Goal: Information Seeking & Learning: Find contact information

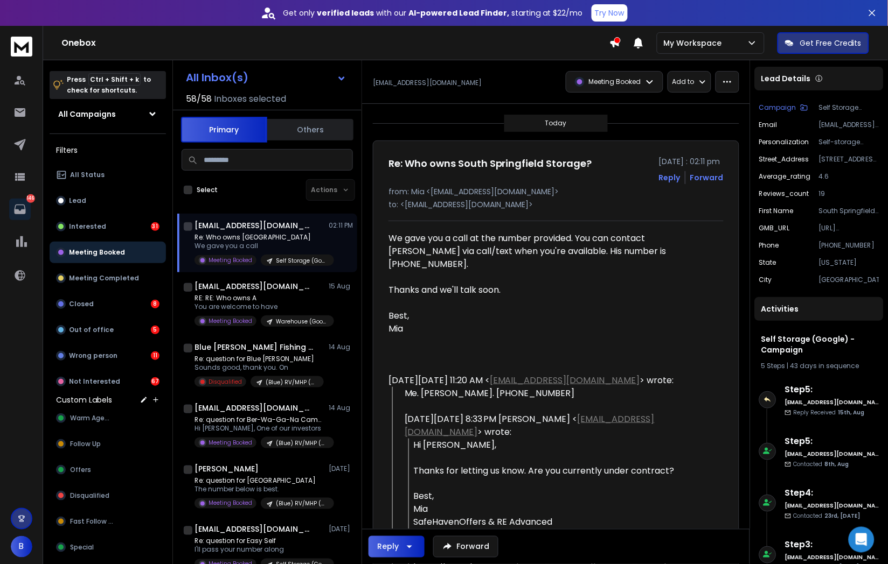
click at [407, 310] on div "Best," at bounding box center [545, 316] width 315 height 13
click at [416, 271] on div at bounding box center [545, 277] width 315 height 13
click at [837, 229] on p "[URL][DOMAIN_NAME]" at bounding box center [849, 228] width 60 height 9
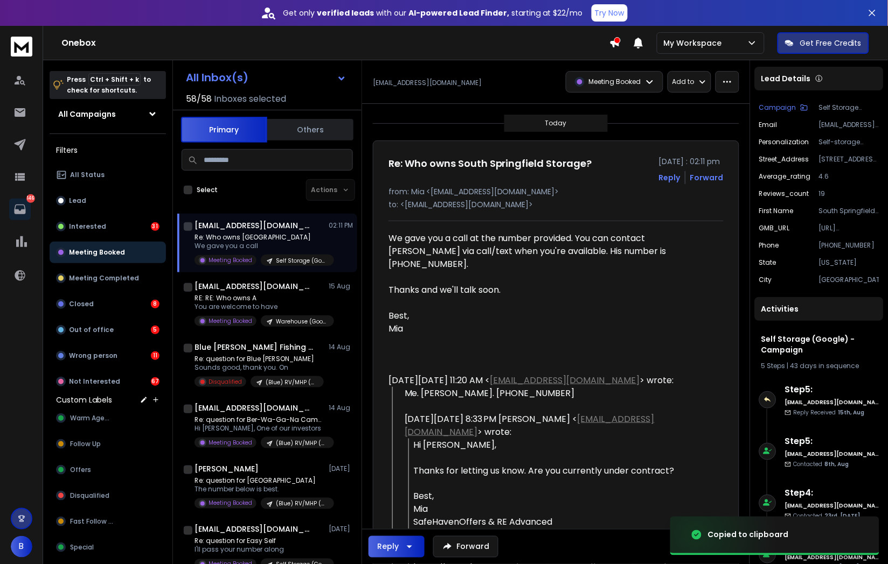
click at [395, 297] on div at bounding box center [545, 303] width 315 height 13
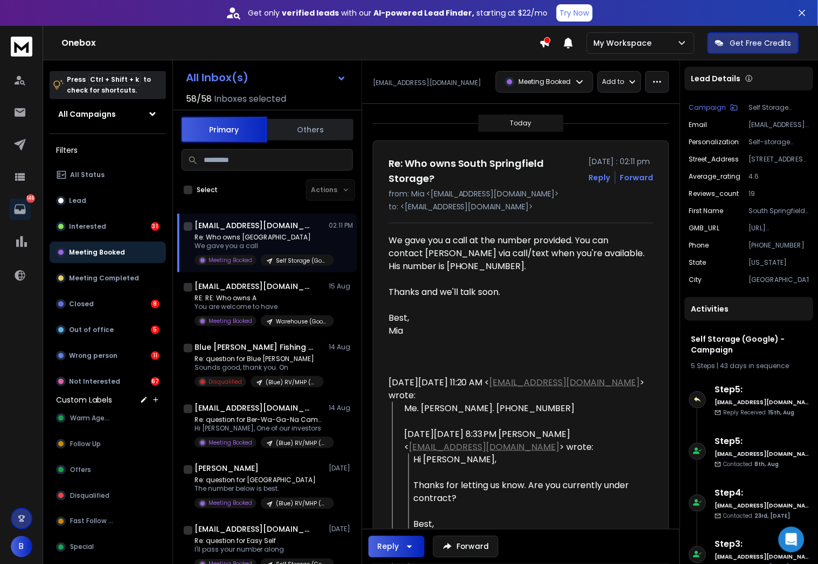
click at [431, 203] on p "to: <[EMAIL_ADDRESS][DOMAIN_NAME]>" at bounding box center [520, 206] width 265 height 11
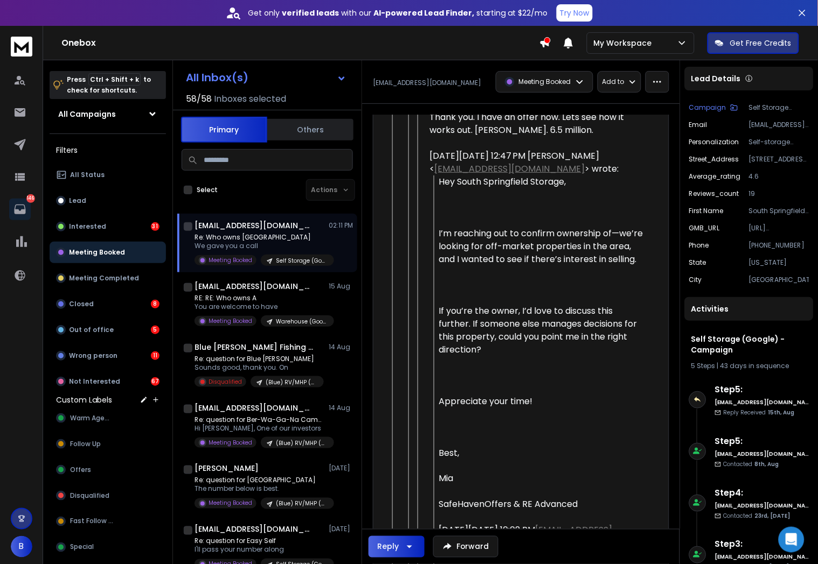
scroll to position [598, 0]
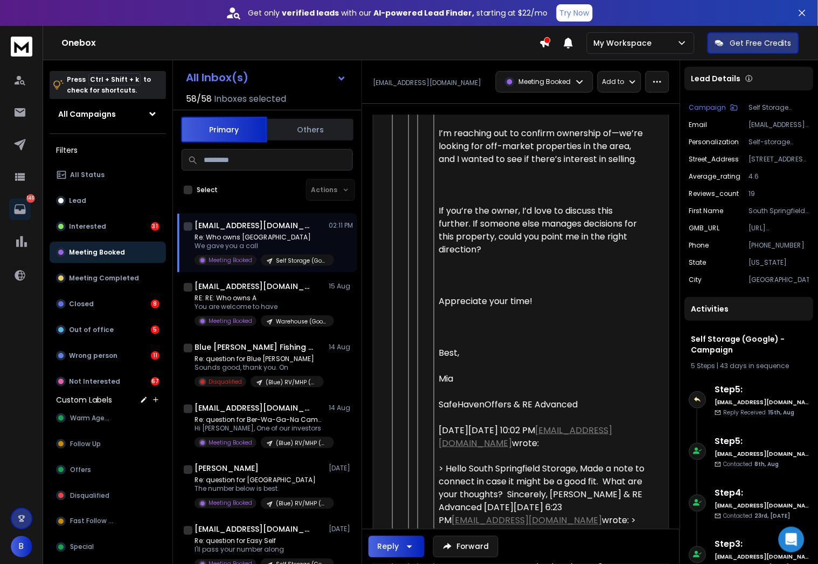
click at [462, 261] on blockquote "Hey South Springfield Storage, I’m reaching out to confirm ownership of—we’re l…" at bounding box center [539, 514] width 211 height 879
click at [395, 261] on div "Me. [PERSON_NAME]. [PHONE_NUMBER] [DATE][DATE] 8:33 PM [PERSON_NAME] < [EMAIL_A…" at bounding box center [518, 405] width 253 height 1202
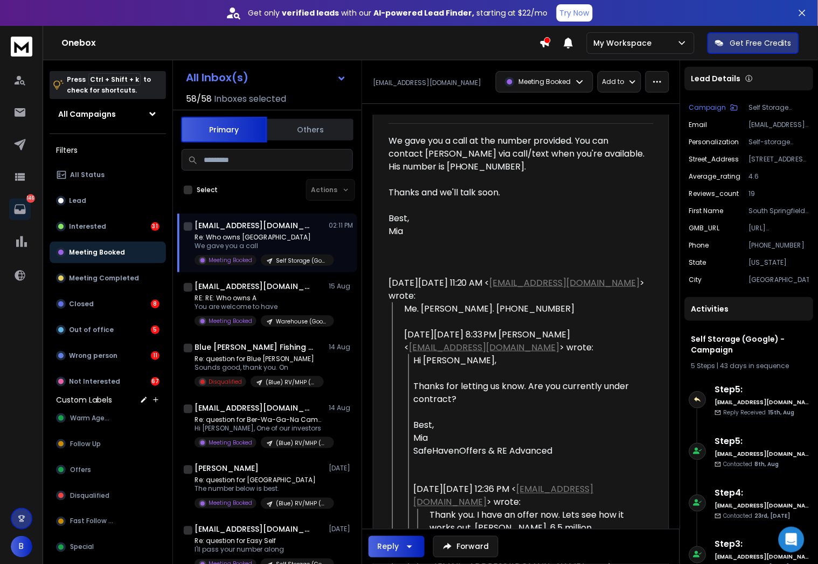
scroll to position [0, 0]
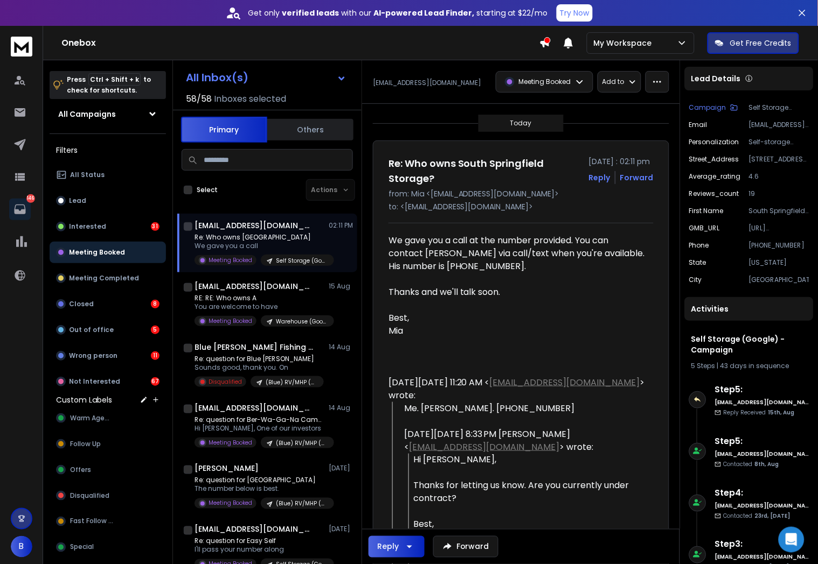
click at [415, 264] on div "We gave you a call at the number provided. You can contact [PERSON_NAME] via ca…" at bounding box center [516, 253] width 256 height 39
drag, startPoint x: 489, startPoint y: 207, endPoint x: 403, endPoint y: 212, distance: 86.3
copy p "[EMAIL_ADDRESS][DOMAIN_NAME]"
click at [467, 266] on div "We gave you a call at the number provided. You can contact [PERSON_NAME] via ca…" at bounding box center [516, 253] width 256 height 39
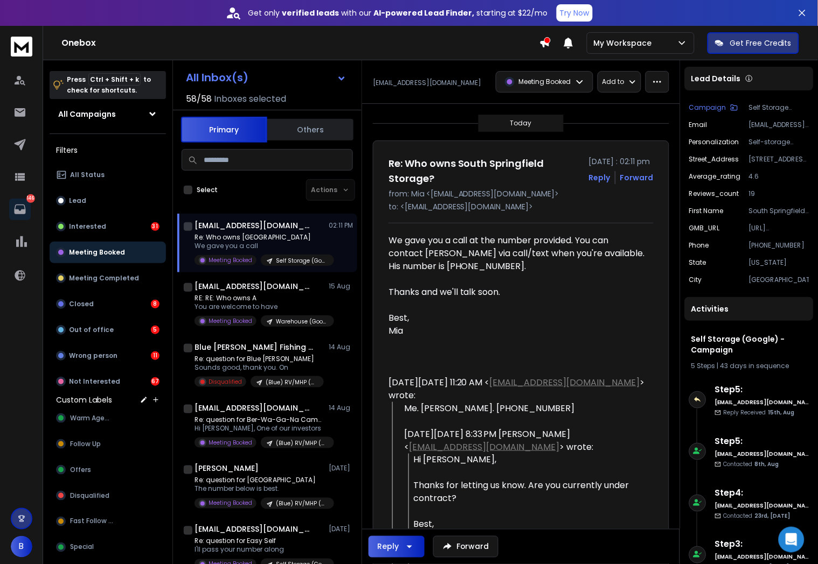
click at [394, 259] on div "We gave you a call at the number provided. You can contact [PERSON_NAME] via ca…" at bounding box center [516, 253] width 256 height 39
click at [771, 212] on p "South Springfield Storage" at bounding box center [779, 211] width 60 height 9
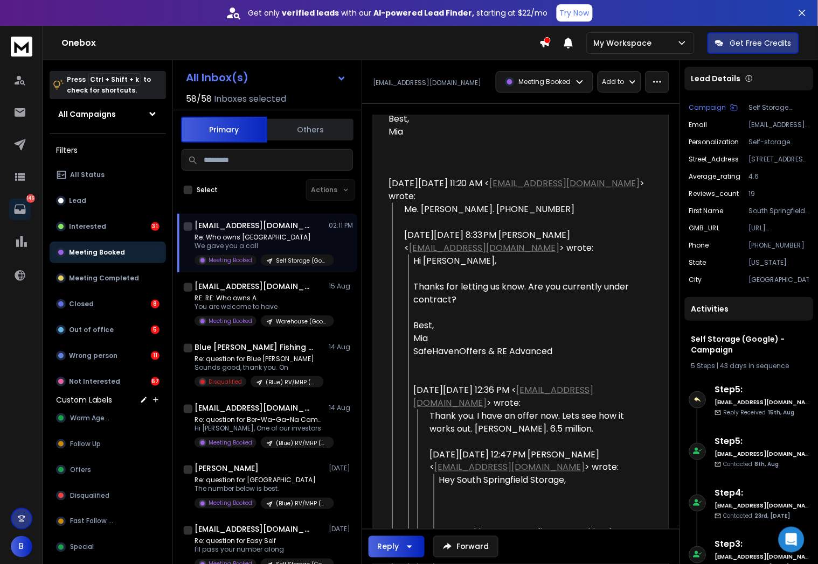
scroll to position [299, 0]
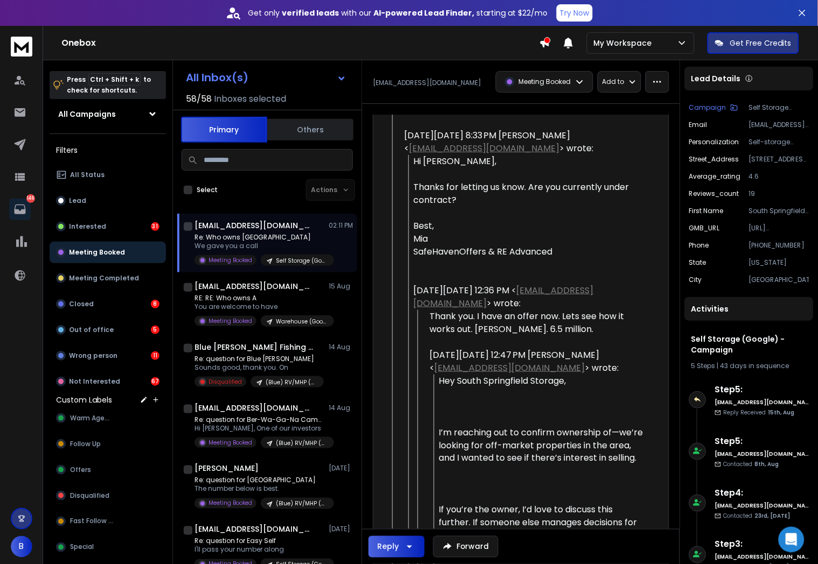
click at [514, 323] on div "Thank you. I have an offer now. Lets see how it works out. [PERSON_NAME]. 6.5 m…" at bounding box center [537, 323] width 215 height 26
copy div "[PERSON_NAME]"
click at [769, 208] on p "South Springfield Storage" at bounding box center [779, 211] width 60 height 9
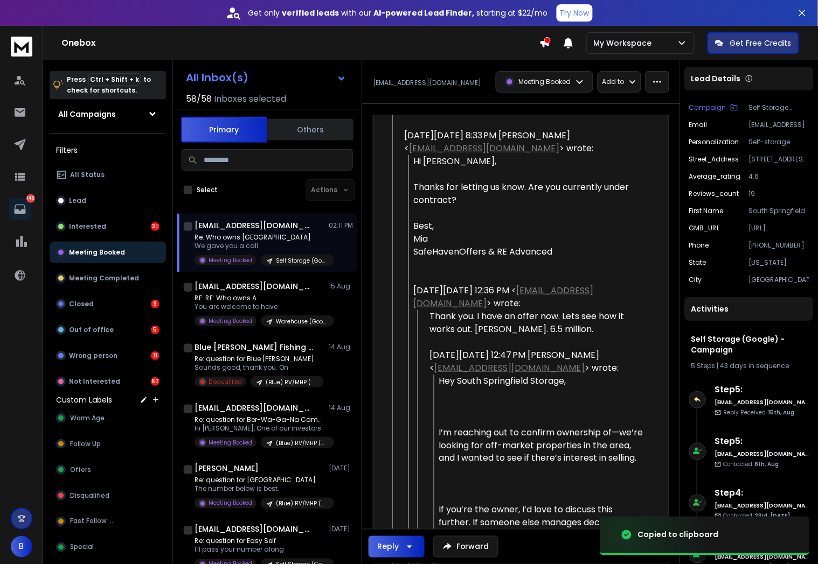
click at [768, 224] on p "[URL][DOMAIN_NAME]" at bounding box center [779, 228] width 60 height 9
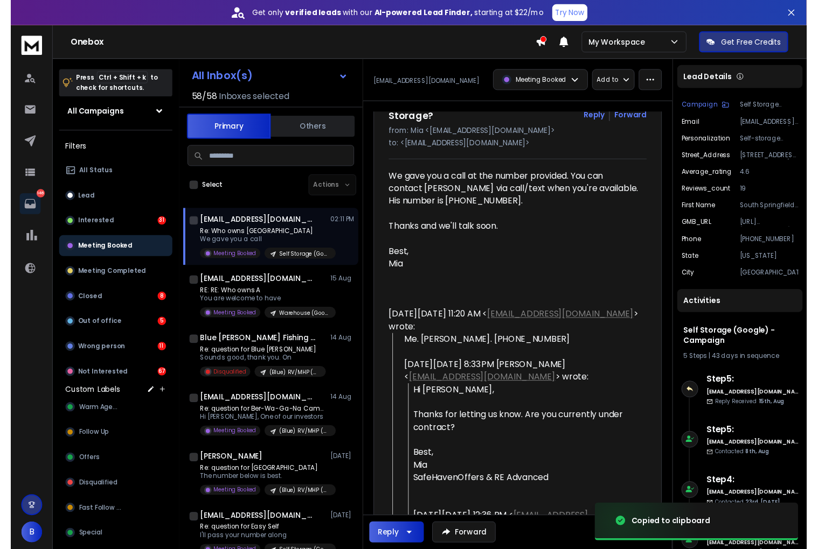
scroll to position [0, 0]
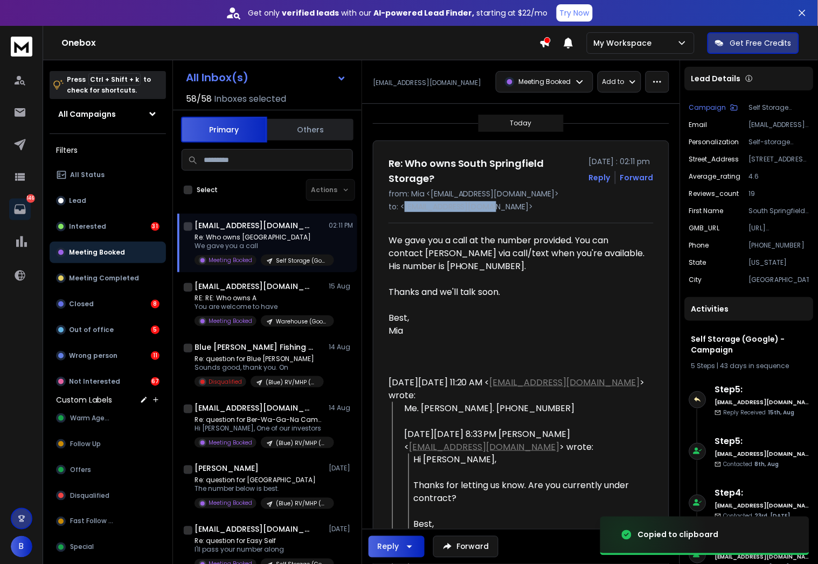
drag, startPoint x: 488, startPoint y: 208, endPoint x: 406, endPoint y: 212, distance: 82.5
click at [406, 212] on p "to: <[EMAIL_ADDRESS][DOMAIN_NAME]>" at bounding box center [520, 206] width 265 height 11
copy p "[EMAIL_ADDRESS][DOMAIN_NAME]"
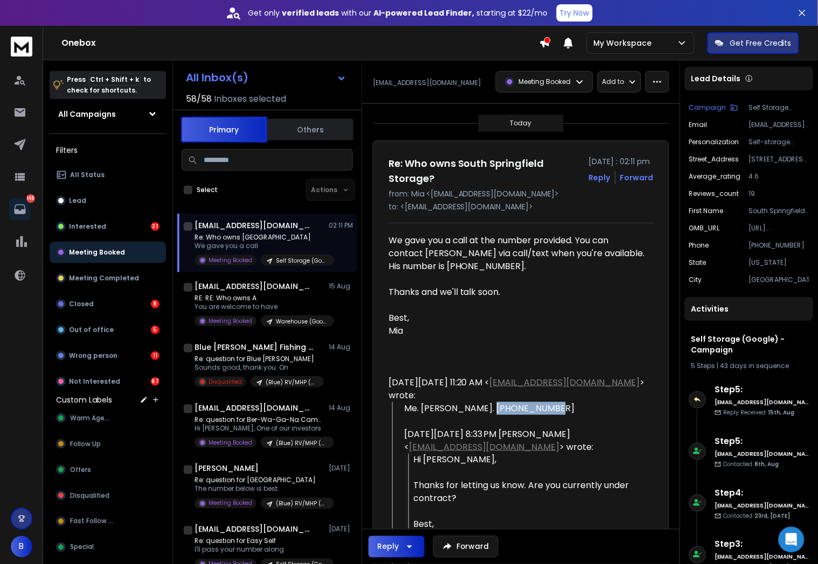
drag, startPoint x: 552, startPoint y: 406, endPoint x: 486, endPoint y: 413, distance: 66.1
click at [486, 413] on div "Me. [PERSON_NAME]. [PHONE_NUMBER]" at bounding box center [524, 408] width 240 height 13
copy div "[PHONE_NUMBER]"
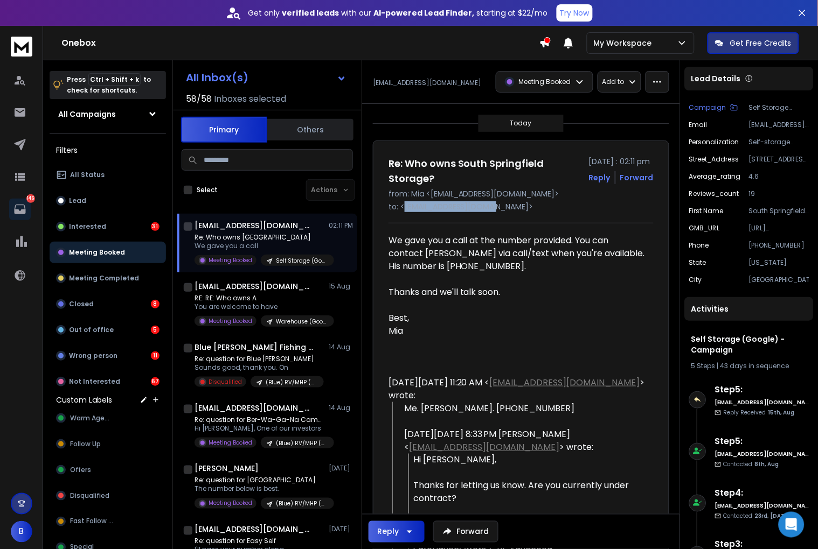
drag, startPoint x: 488, startPoint y: 208, endPoint x: 402, endPoint y: 206, distance: 86.2
click at [402, 206] on p "to: <[EMAIL_ADDRESS][DOMAIN_NAME]>" at bounding box center [520, 206] width 265 height 11
copy p "[EMAIL_ADDRESS][DOMAIN_NAME]"
click at [756, 214] on p "South Springfield Storage" at bounding box center [779, 211] width 60 height 9
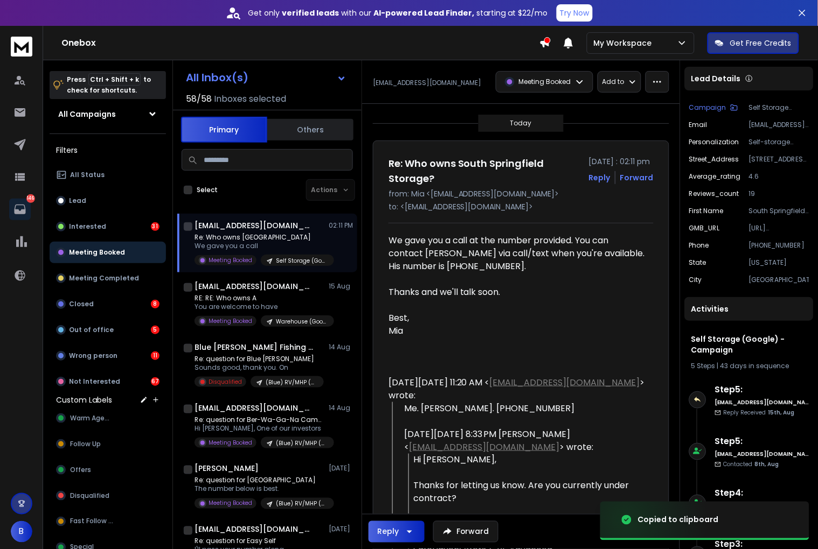
click at [767, 163] on p "[STREET_ADDRESS][PERSON_NAME]" at bounding box center [779, 159] width 60 height 9
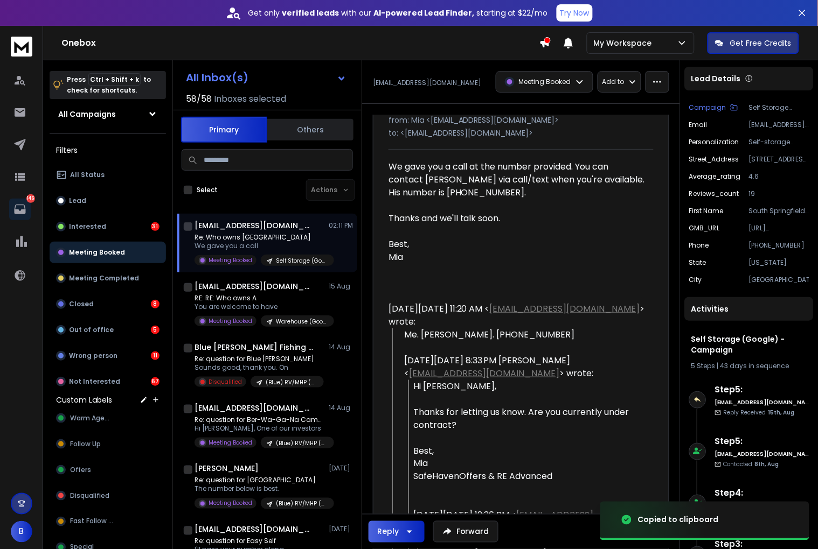
scroll to position [100, 0]
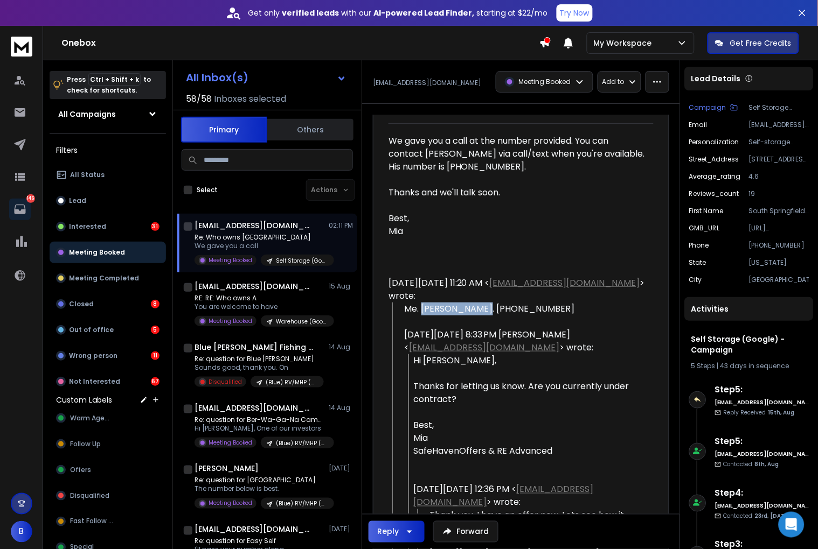
drag, startPoint x: 480, startPoint y: 309, endPoint x: 422, endPoint y: 310, distance: 57.6
click at [422, 310] on div "Me. [PERSON_NAME]. [PHONE_NUMBER]" at bounding box center [524, 309] width 240 height 13
copy div "[PERSON_NAME]"
drag, startPoint x: 542, startPoint y: 308, endPoint x: 486, endPoint y: 310, distance: 56.6
click at [486, 310] on div "Me. [PERSON_NAME]. [PHONE_NUMBER]" at bounding box center [524, 309] width 240 height 13
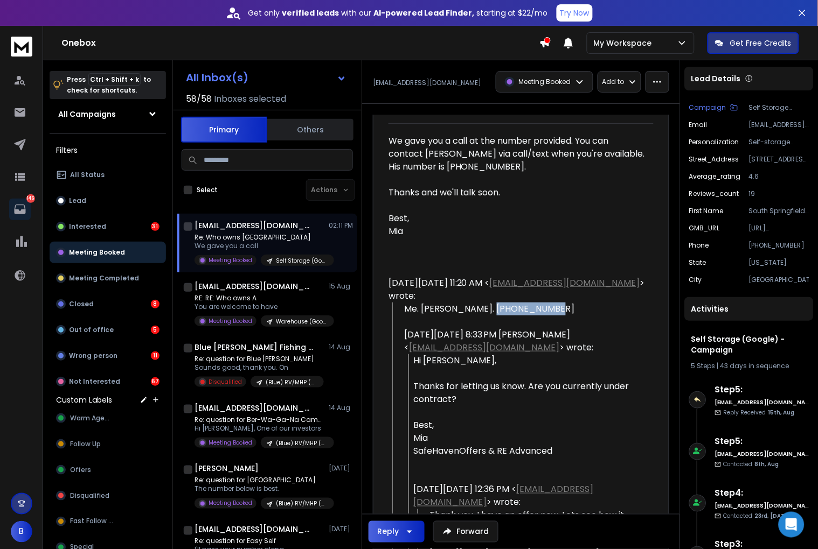
copy div "[PHONE_NUMBER]"
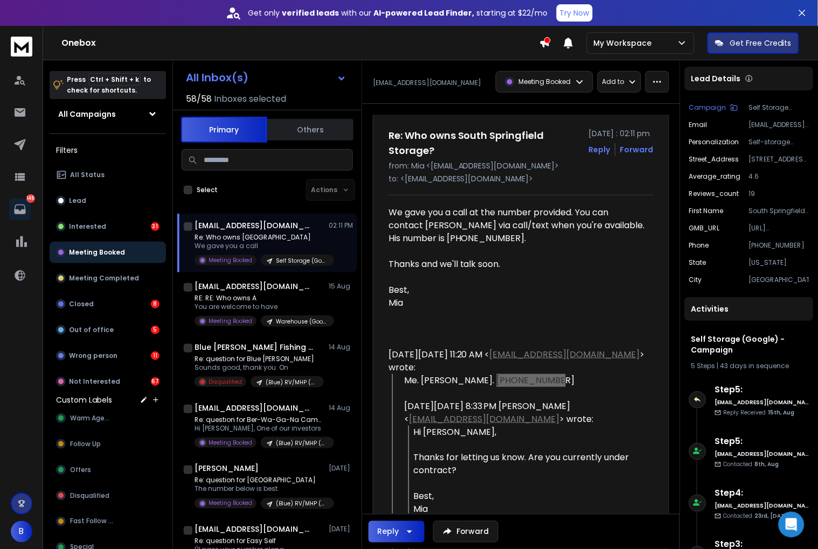
scroll to position [0, 0]
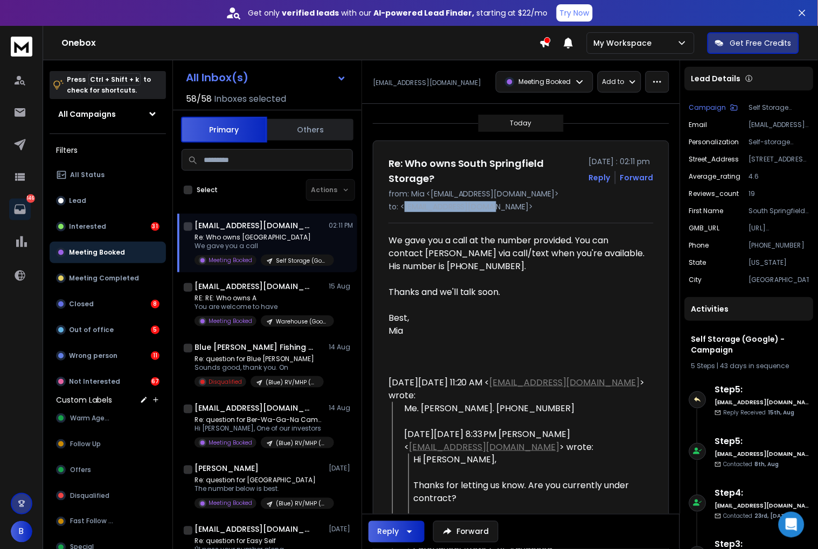
drag, startPoint x: 487, startPoint y: 206, endPoint x: 403, endPoint y: 212, distance: 84.8
copy p "[EMAIL_ADDRESS][DOMAIN_NAME]"
click at [773, 157] on p "[STREET_ADDRESS][PERSON_NAME]" at bounding box center [779, 159] width 60 height 9
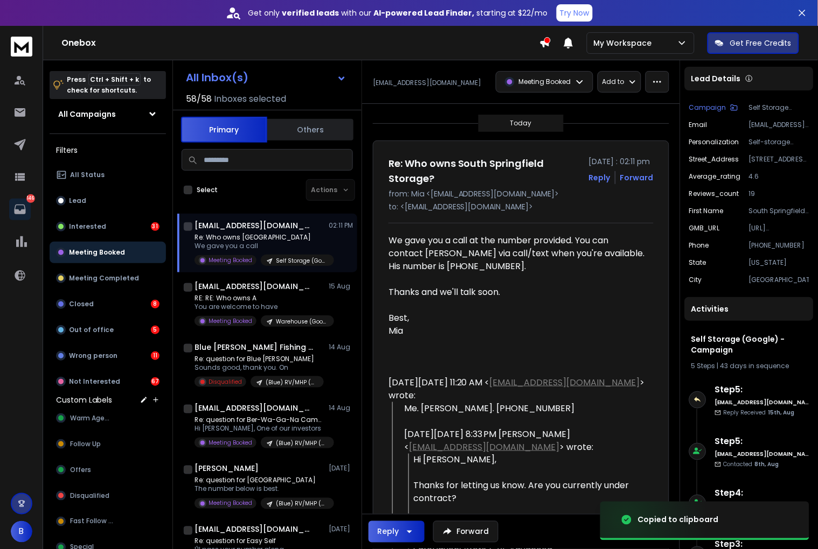
click at [779, 210] on p "South Springfield Storage" at bounding box center [779, 211] width 60 height 9
click at [396, 261] on div "We gave you a call at the number provided. You can contact [PERSON_NAME] via ca…" at bounding box center [516, 253] width 256 height 39
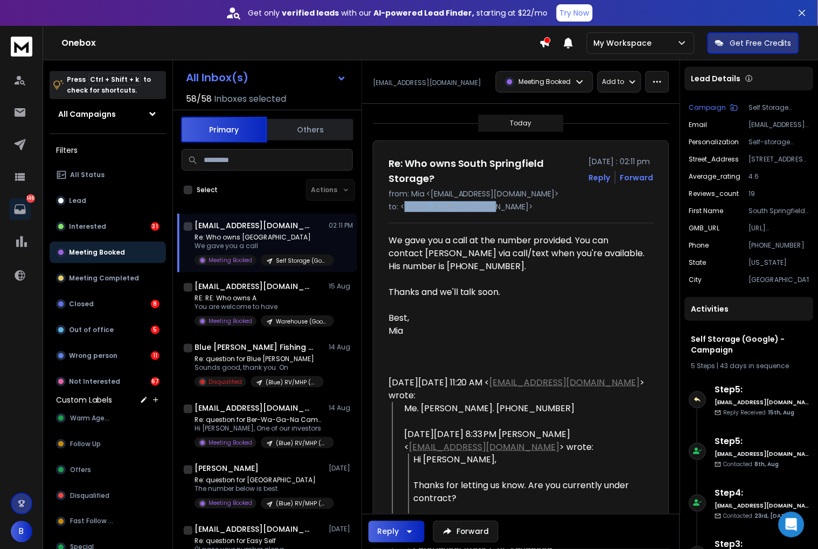
drag, startPoint x: 488, startPoint y: 207, endPoint x: 403, endPoint y: 209, distance: 85.7
click at [403, 209] on p "to: <[EMAIL_ADDRESS][DOMAIN_NAME]>" at bounding box center [520, 206] width 265 height 11
copy p "[EMAIL_ADDRESS][DOMAIN_NAME]"
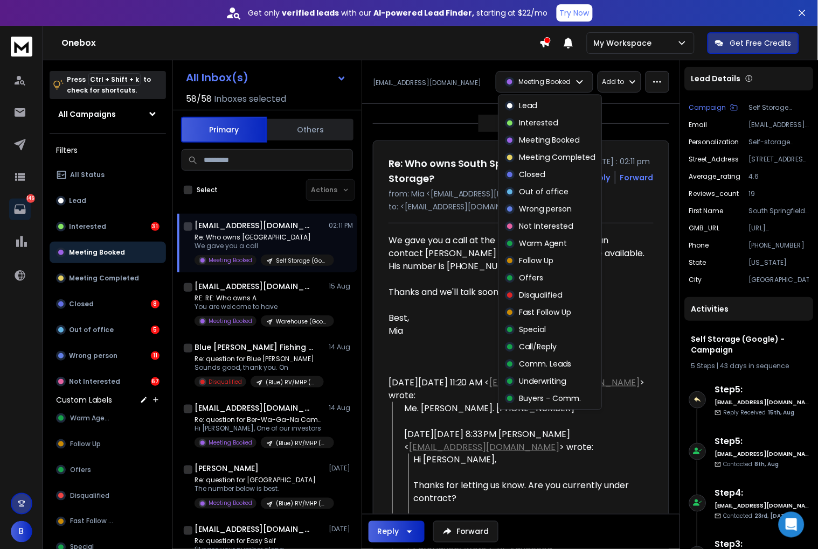
click at [552, 84] on p "Meeting Booked" at bounding box center [545, 82] width 52 height 9
click at [552, 379] on p "Underwriting" at bounding box center [542, 381] width 47 height 11
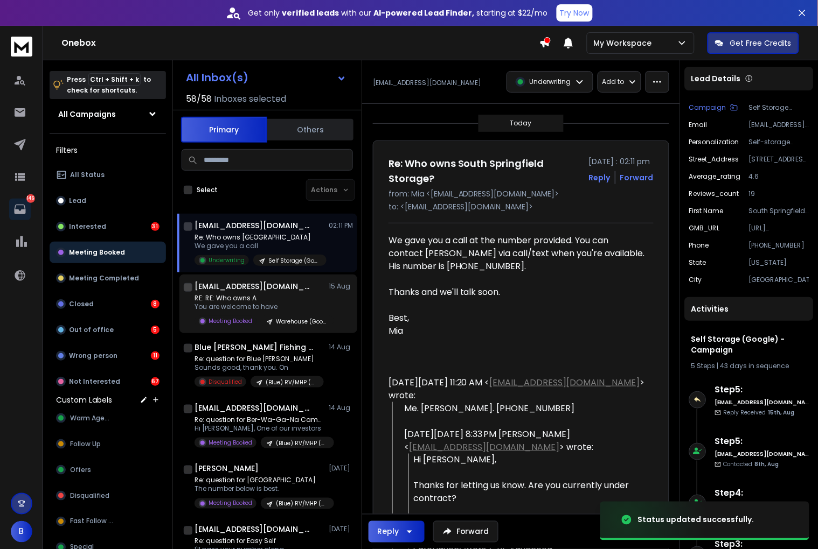
click at [294, 303] on p "You are welcome to have" at bounding box center [258, 307] width 129 height 9
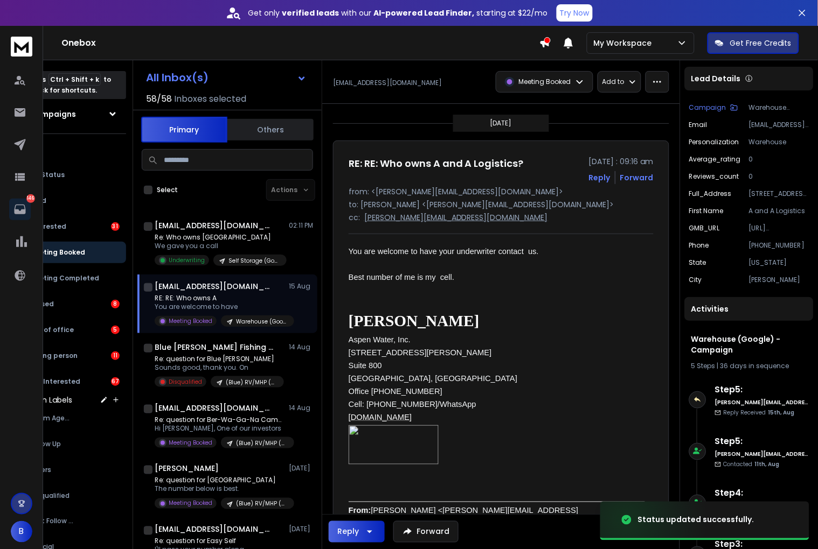
scroll to position [0, 54]
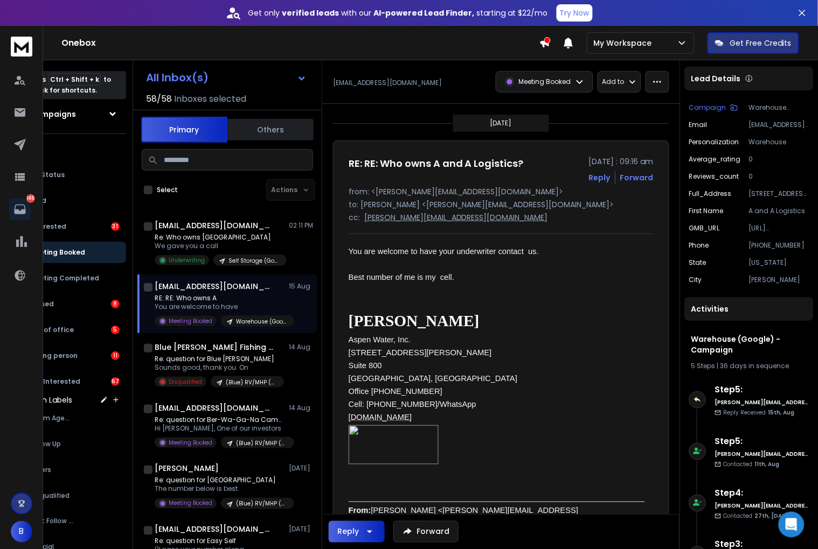
drag, startPoint x: 510, startPoint y: 300, endPoint x: 532, endPoint y: 298, distance: 22.2
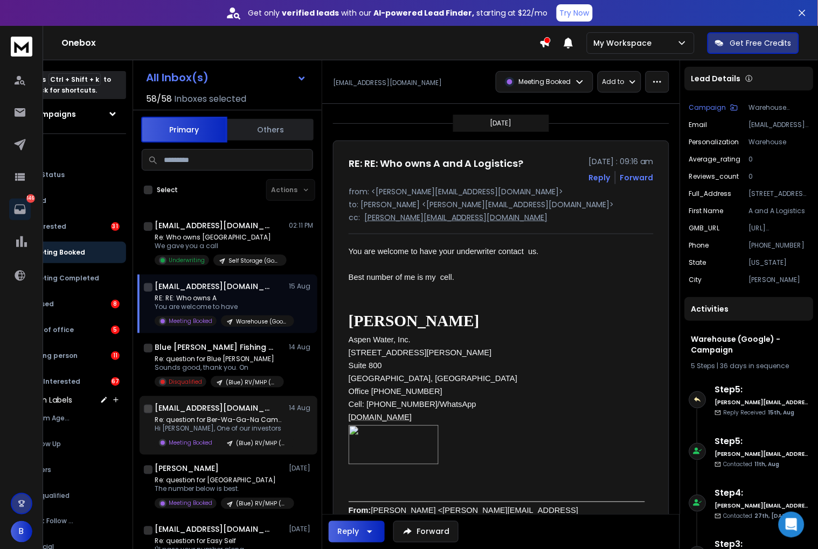
click at [247, 421] on p "Re: question for Ber-Wa-Ga-Na Campgrounds" at bounding box center [219, 420] width 129 height 9
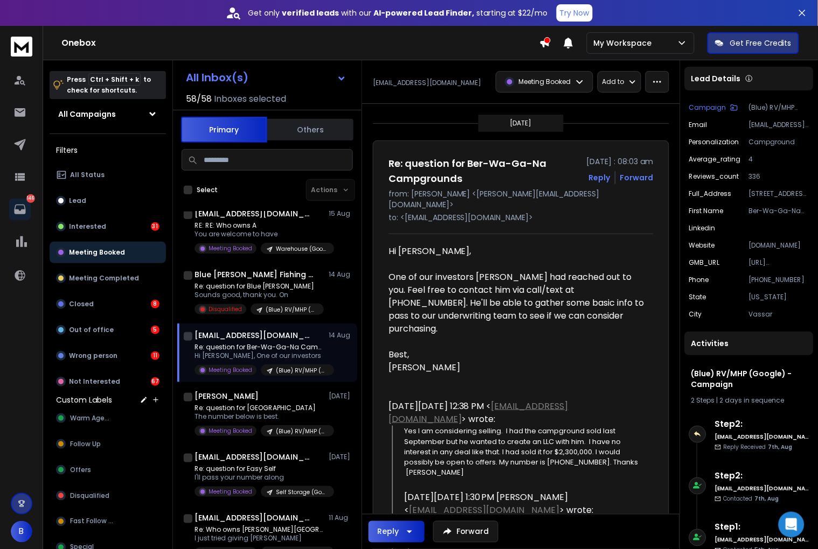
scroll to position [100, 0]
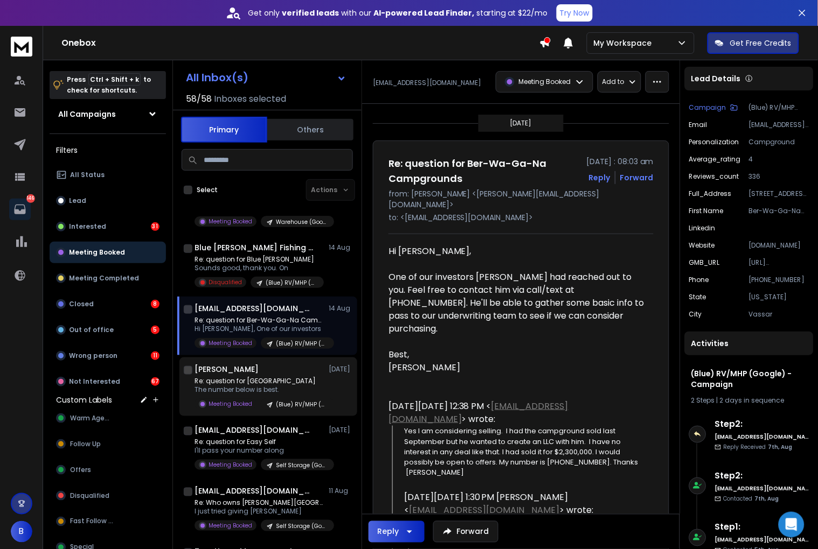
click at [300, 389] on p "The number below is best." at bounding box center [258, 390] width 129 height 9
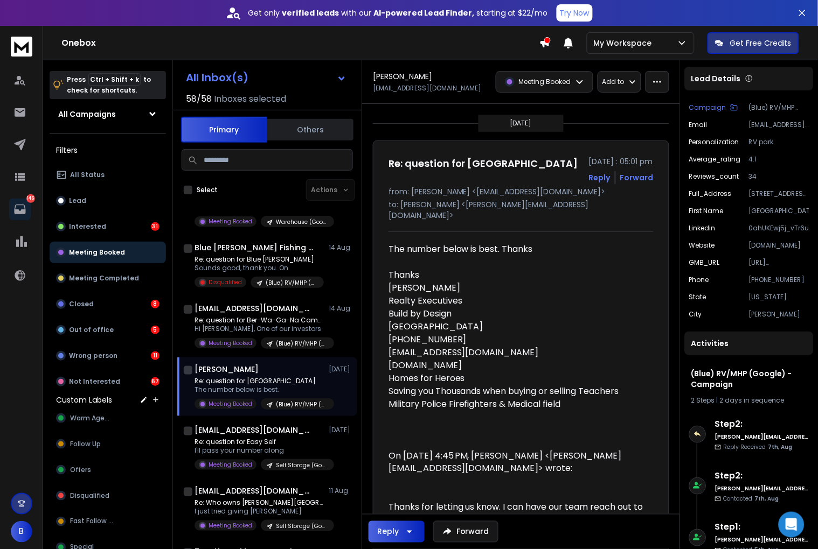
drag, startPoint x: 528, startPoint y: 314, endPoint x: 557, endPoint y: 314, distance: 29.6
click at [773, 296] on p "[US_STATE]" at bounding box center [779, 297] width 60 height 9
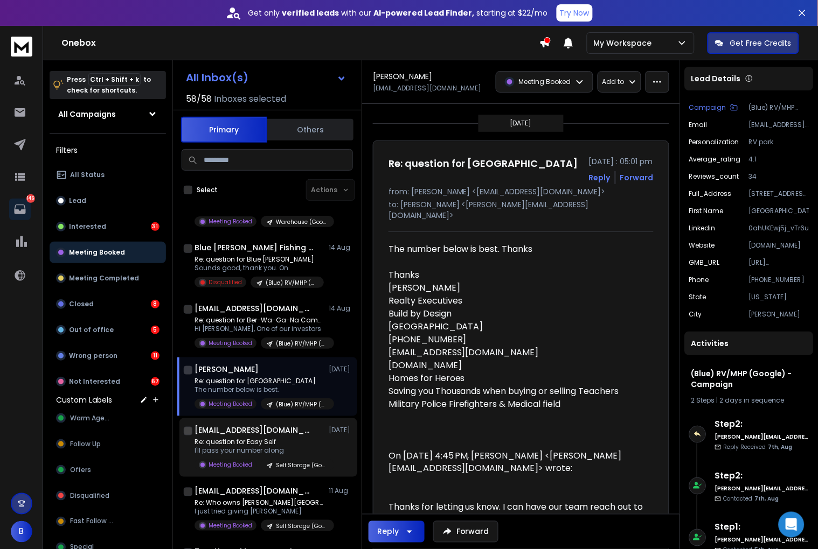
click at [295, 453] on p "I'll pass your number along" at bounding box center [258, 450] width 129 height 9
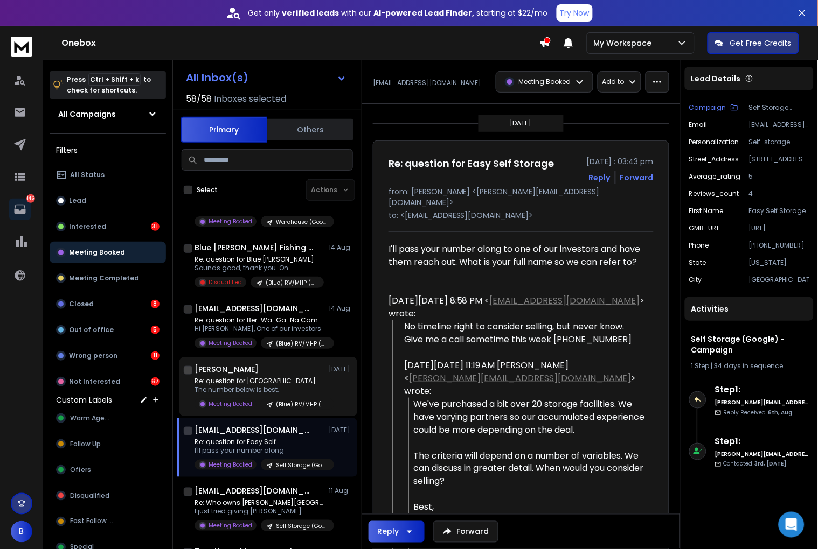
click at [269, 377] on p "Re: question for [GEOGRAPHIC_DATA]" at bounding box center [258, 381] width 129 height 9
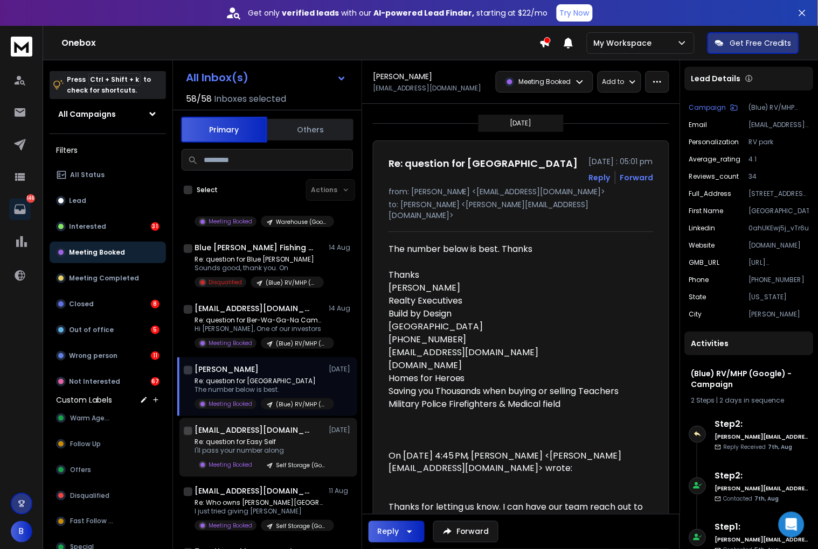
click at [268, 439] on p "Re: question for Easy Self" at bounding box center [258, 442] width 129 height 9
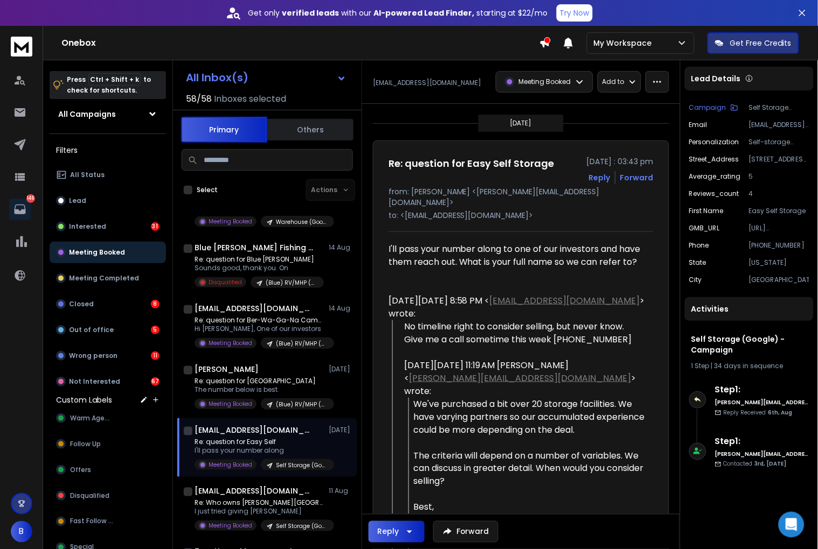
scroll to position [0, 19]
drag, startPoint x: 591, startPoint y: 262, endPoint x: 615, endPoint y: 246, distance: 27.9
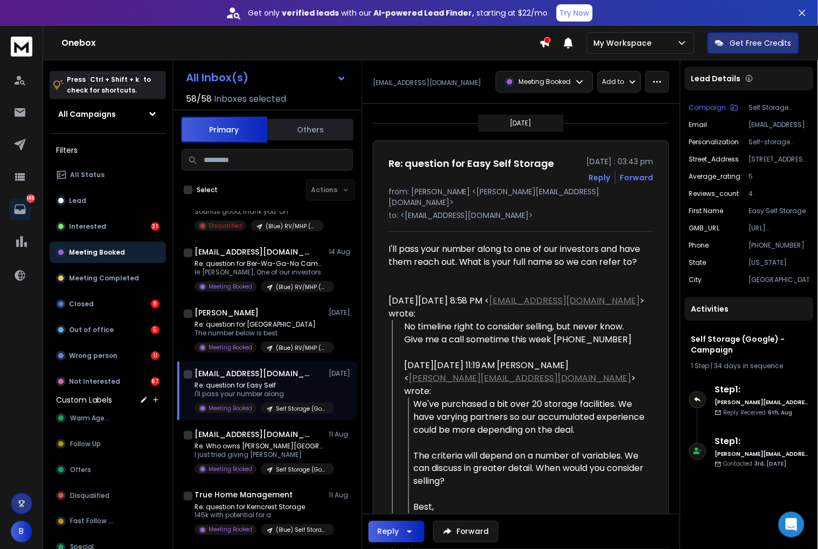
scroll to position [199, 0]
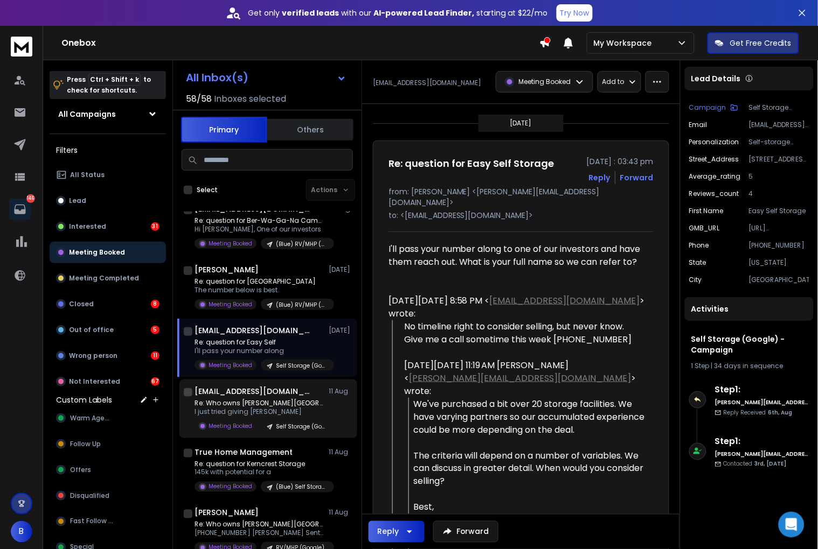
click at [298, 416] on p "I just tried giving [PERSON_NAME]" at bounding box center [258, 412] width 129 height 9
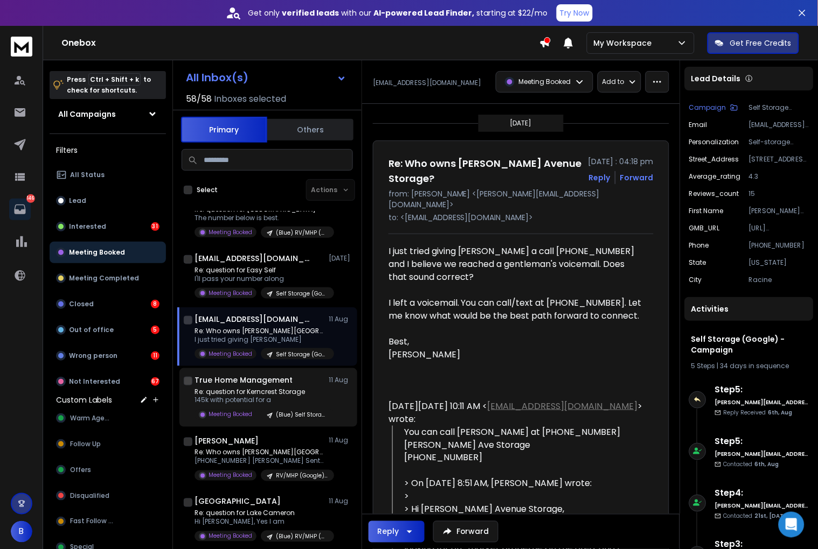
scroll to position [299, 0]
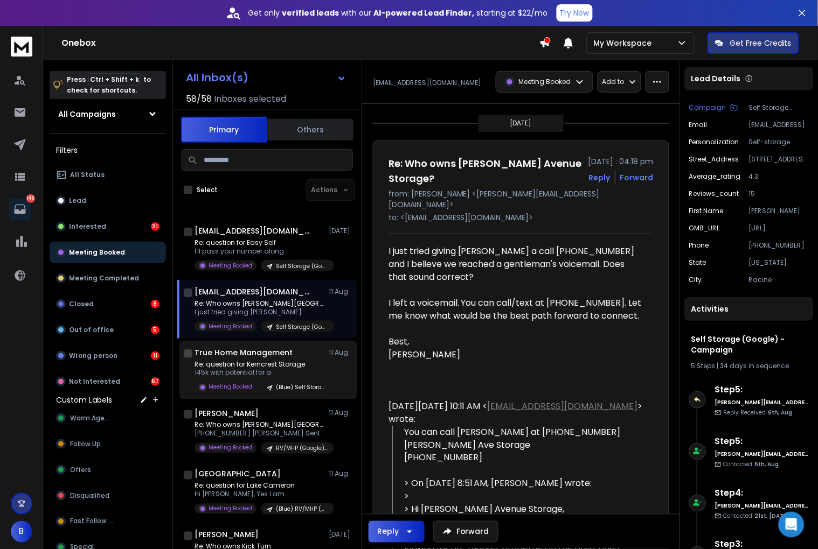
click at [281, 372] on p "145k with potential for a" at bounding box center [258, 373] width 129 height 9
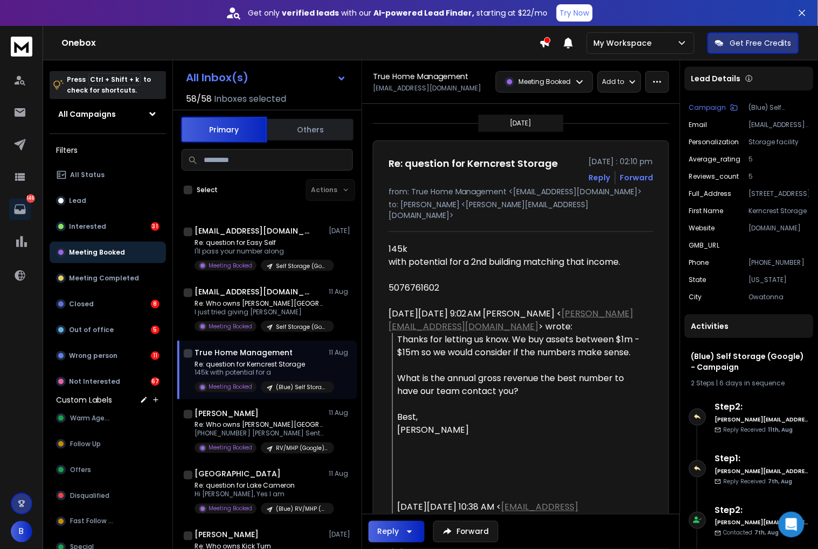
drag, startPoint x: 509, startPoint y: 350, endPoint x: 545, endPoint y: 340, distance: 36.5
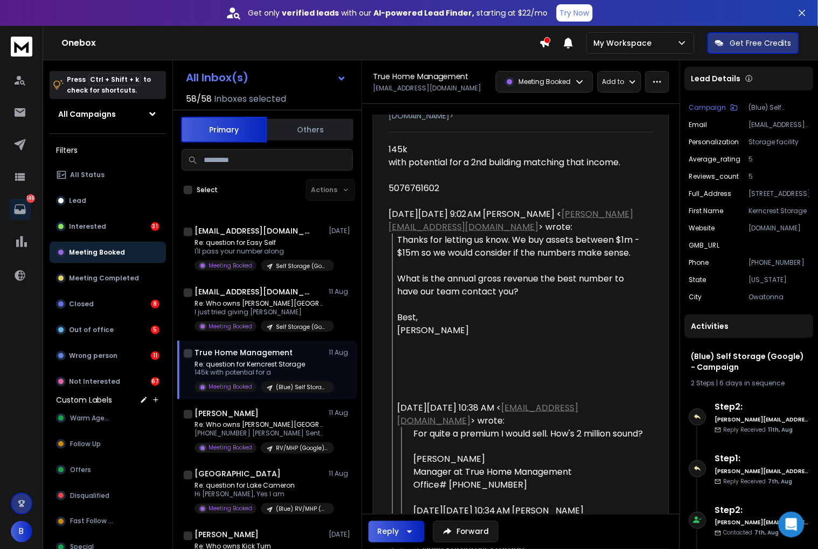
scroll to position [0, 0]
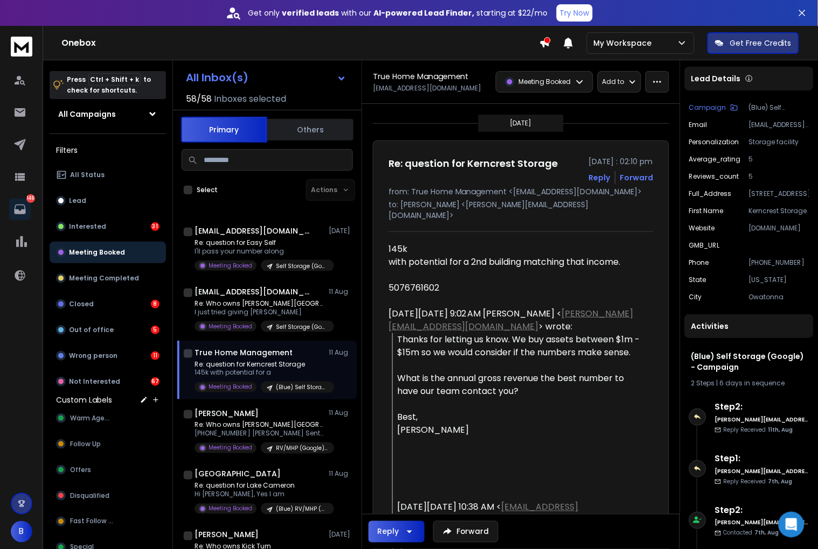
click at [768, 294] on p "Owatonna" at bounding box center [779, 297] width 60 height 9
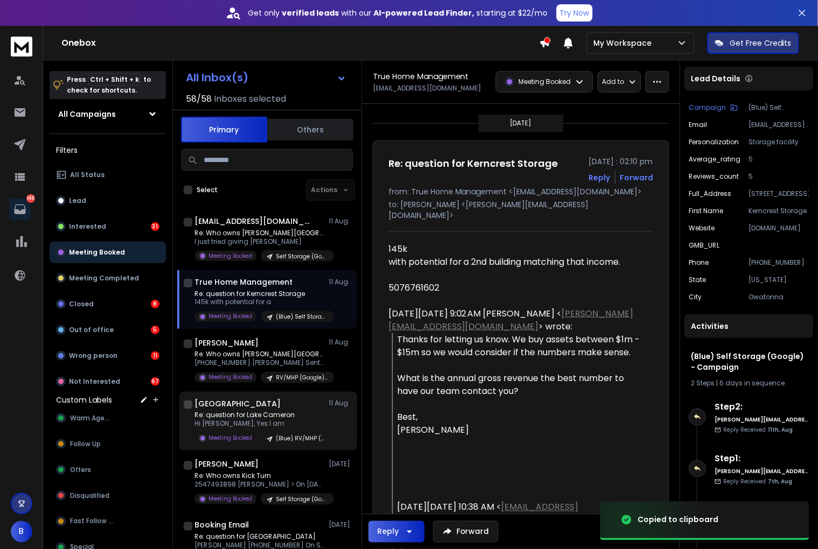
scroll to position [399, 0]
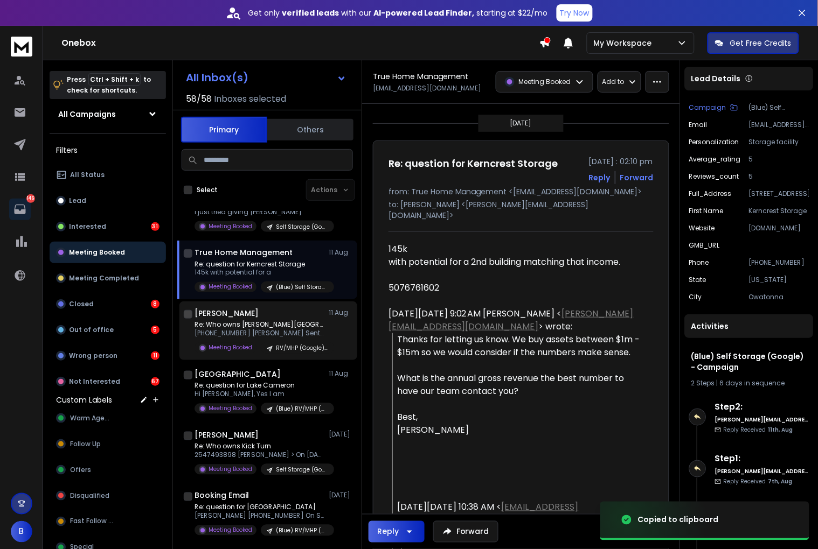
click at [304, 330] on p "[PHONE_NUMBER] [PERSON_NAME] Sent from my iPhone. >" at bounding box center [258, 334] width 129 height 9
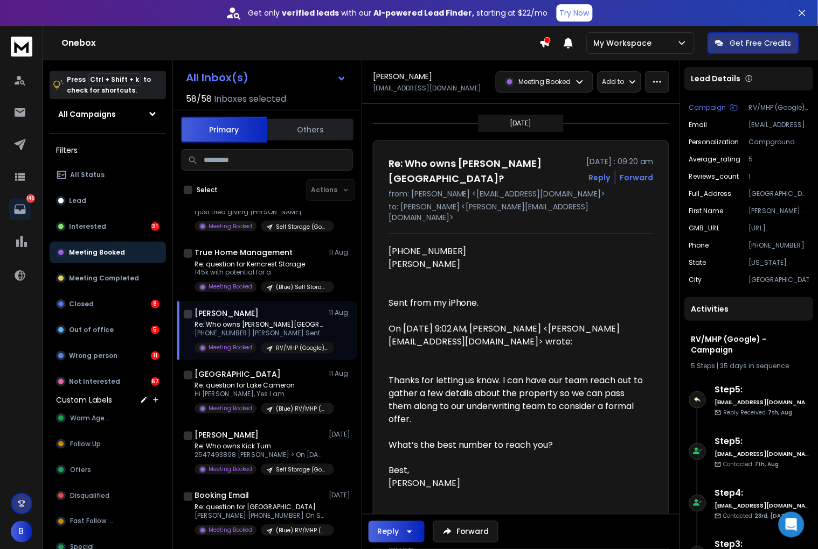
click at [764, 261] on p "[US_STATE]" at bounding box center [779, 263] width 60 height 9
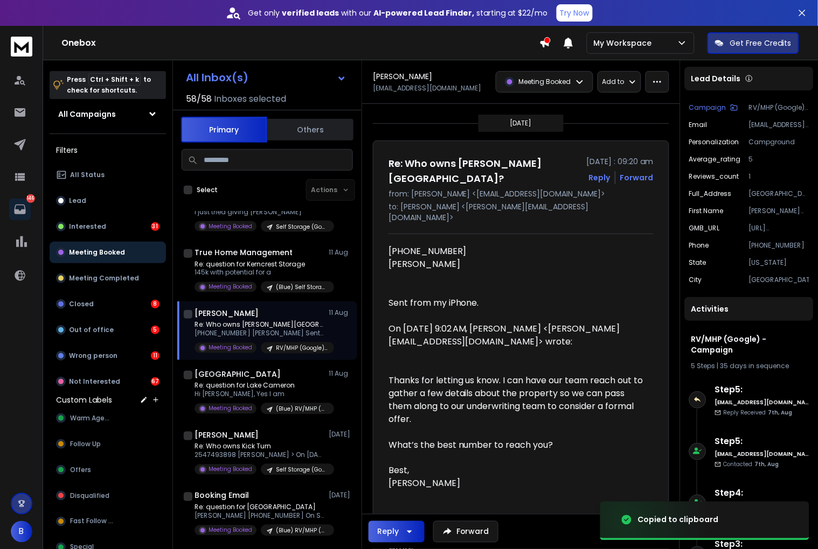
click at [767, 280] on p "[GEOGRAPHIC_DATA]" at bounding box center [779, 280] width 60 height 9
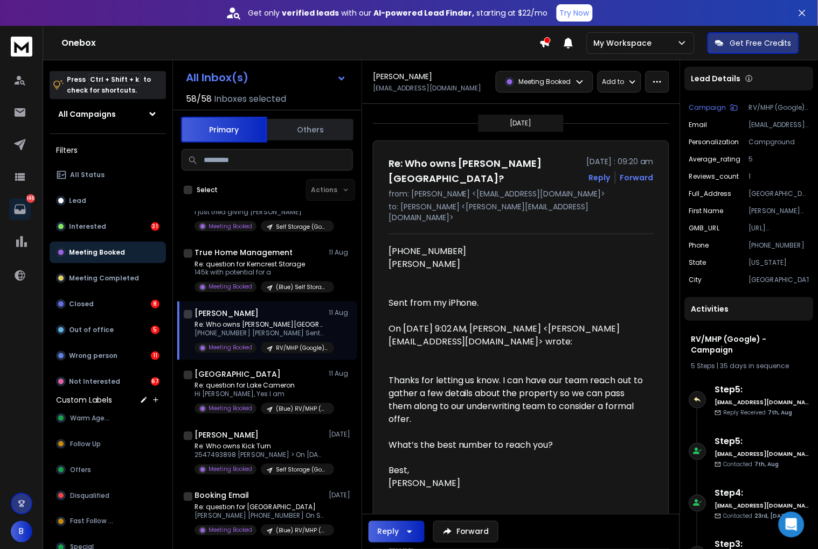
drag, startPoint x: 768, startPoint y: 261, endPoint x: 748, endPoint y: 256, distance: 21.0
click at [768, 261] on p "[US_STATE]" at bounding box center [779, 263] width 60 height 9
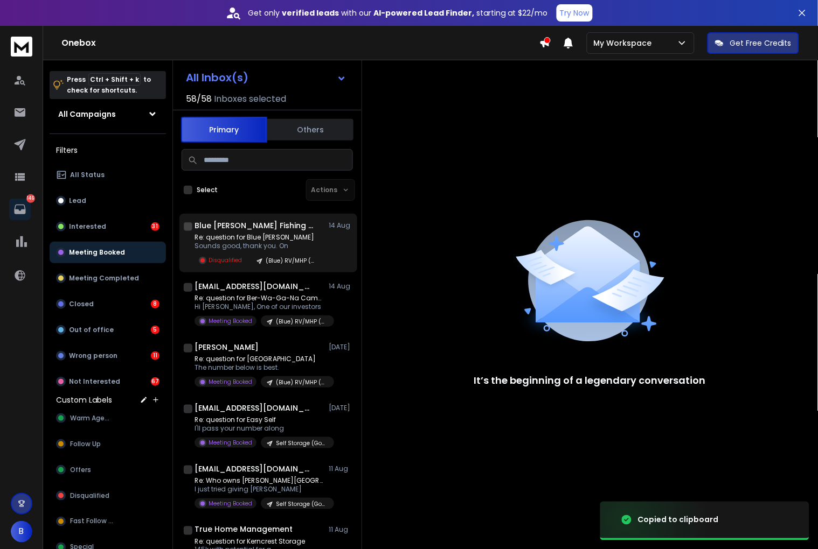
scroll to position [0, 0]
